Goal: Task Accomplishment & Management: Use online tool/utility

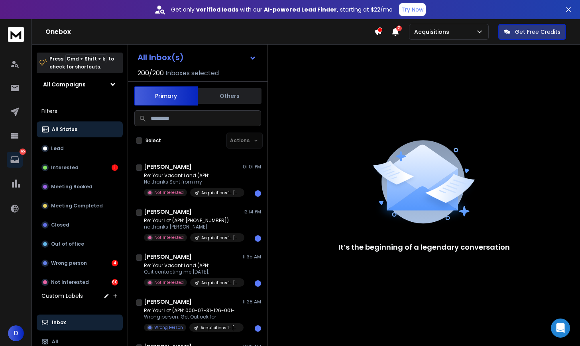
click at [80, 165] on button "Interested 1" at bounding box center [80, 168] width 86 height 16
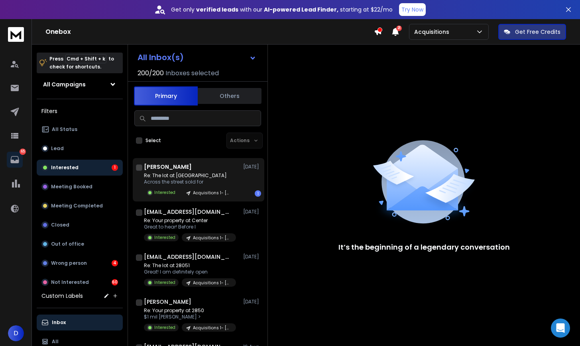
click at [182, 164] on div "[PERSON_NAME] [DATE]" at bounding box center [202, 167] width 117 height 8
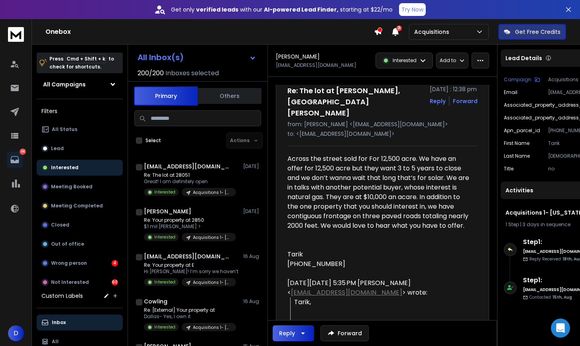
scroll to position [92, 0]
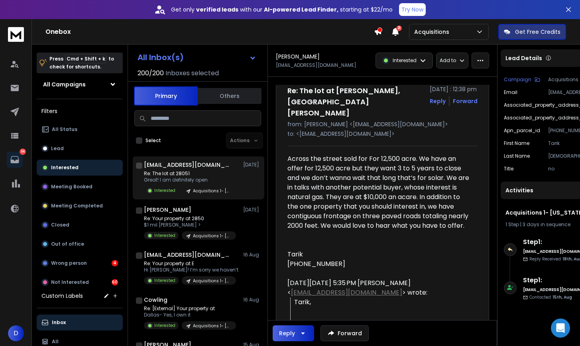
click at [206, 163] on div "[EMAIL_ADDRESS][DOMAIN_NAME] [DATE]" at bounding box center [202, 165] width 117 height 8
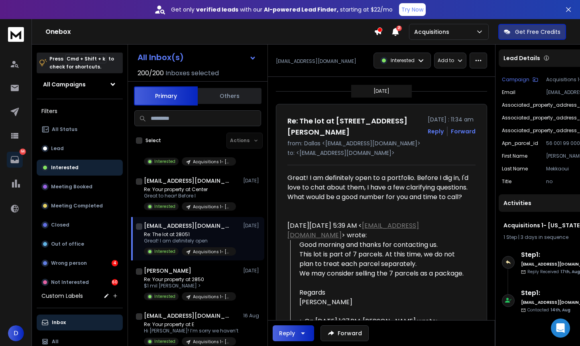
scroll to position [29, 0]
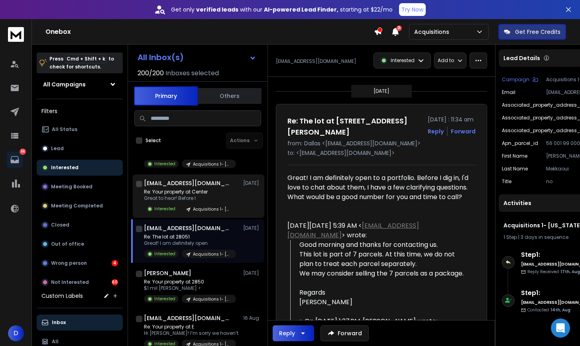
click at [169, 190] on p "Re: Your property at Center" at bounding box center [190, 192] width 92 height 6
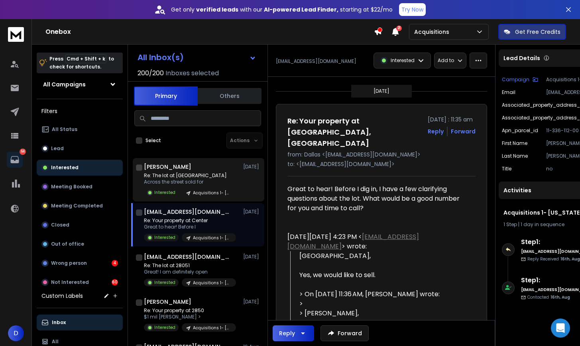
scroll to position [0, 0]
click at [169, 169] on h1 "[PERSON_NAME]" at bounding box center [167, 167] width 47 height 8
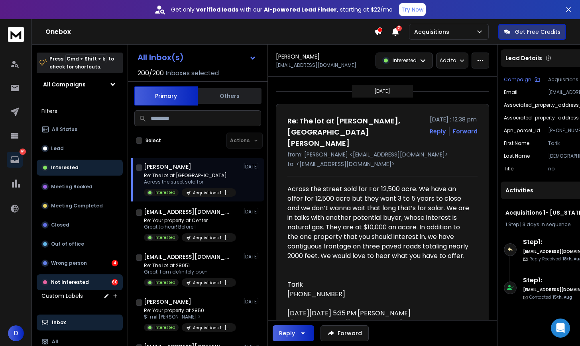
click at [97, 283] on button "Not Interested 60" at bounding box center [80, 283] width 86 height 16
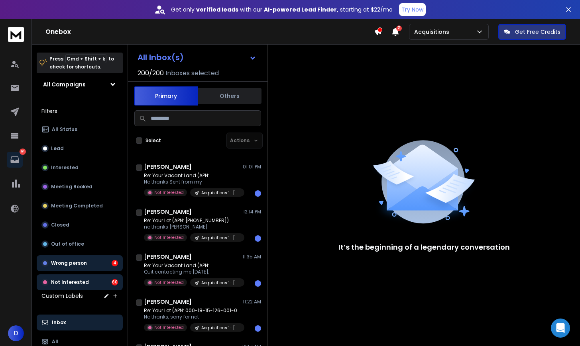
click at [92, 266] on button "Wrong person 4" at bounding box center [80, 264] width 86 height 16
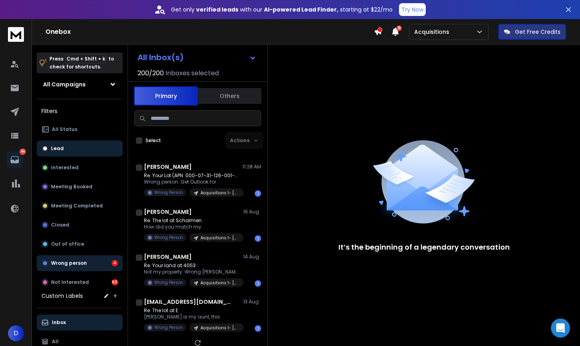
click at [72, 151] on button "Lead" at bounding box center [80, 149] width 86 height 16
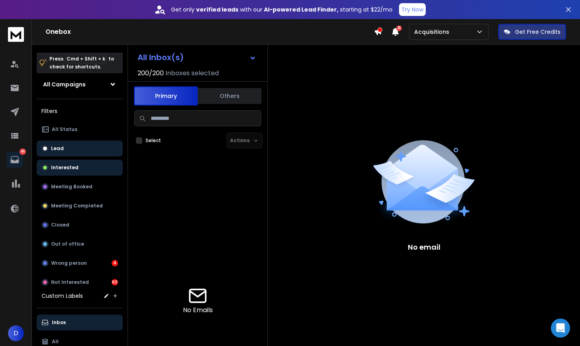
click at [75, 169] on p "Interested" at bounding box center [65, 168] width 28 height 6
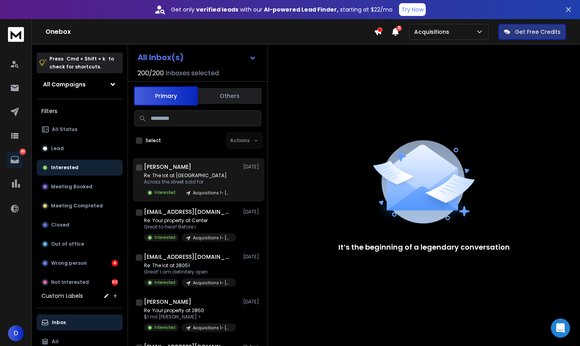
click at [195, 164] on div "[PERSON_NAME] [DATE]" at bounding box center [202, 167] width 117 height 8
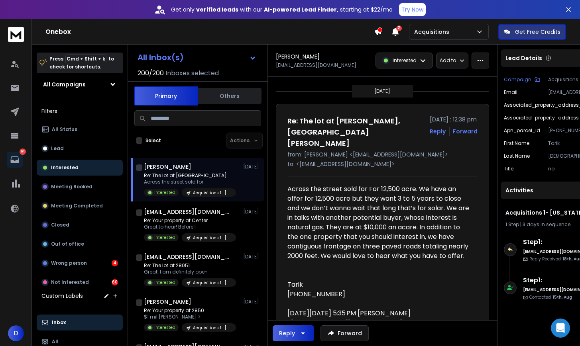
scroll to position [10, 0]
